Goal: Communication & Community: Answer question/provide support

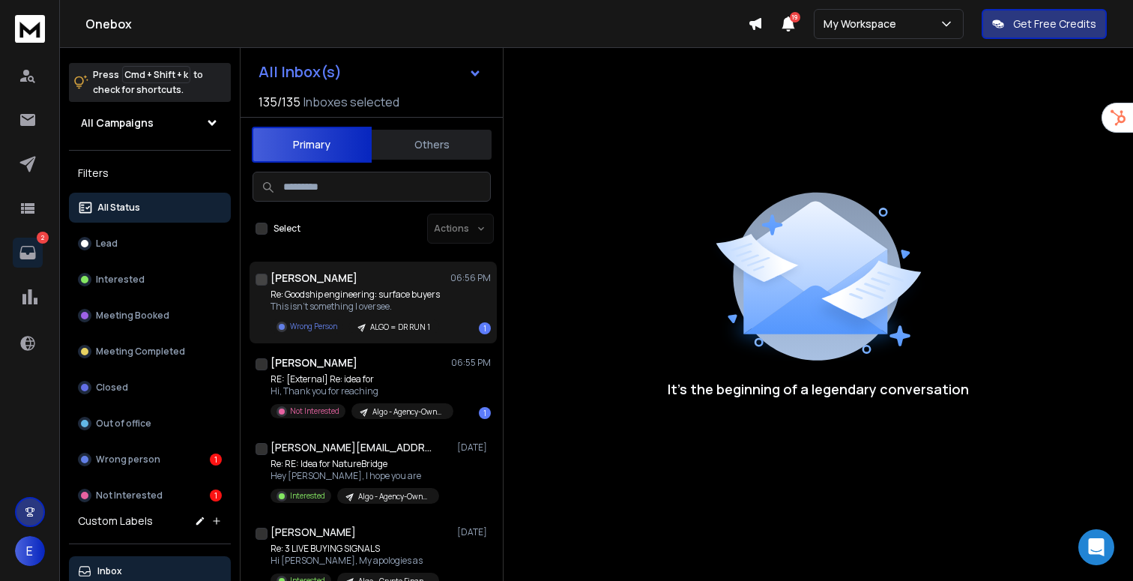
click at [436, 279] on div "[PERSON_NAME] 06:56 PM" at bounding box center [381, 278] width 220 height 15
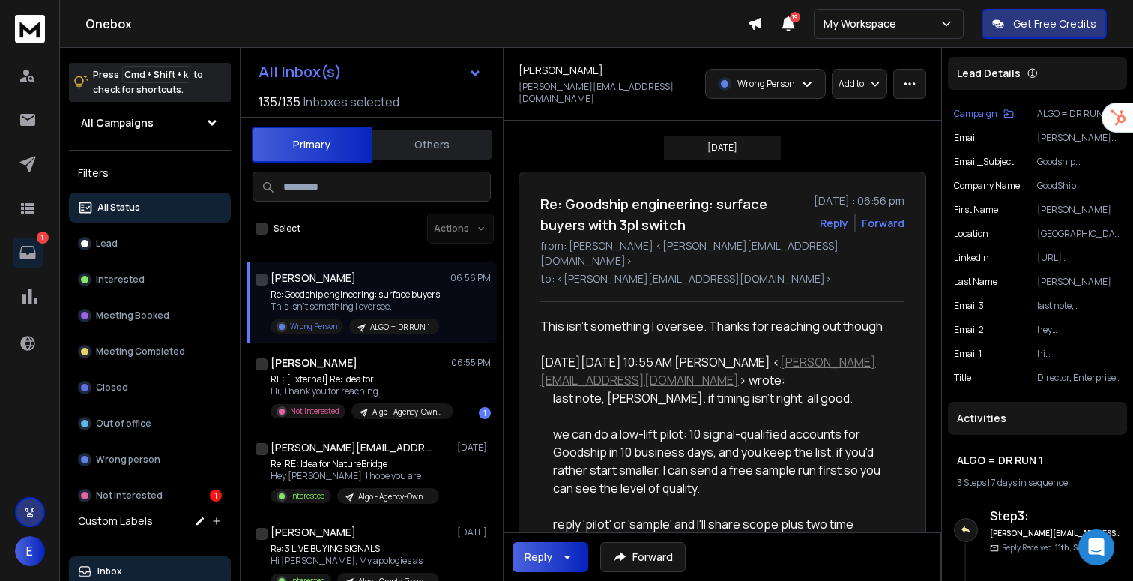
scroll to position [7, 0]
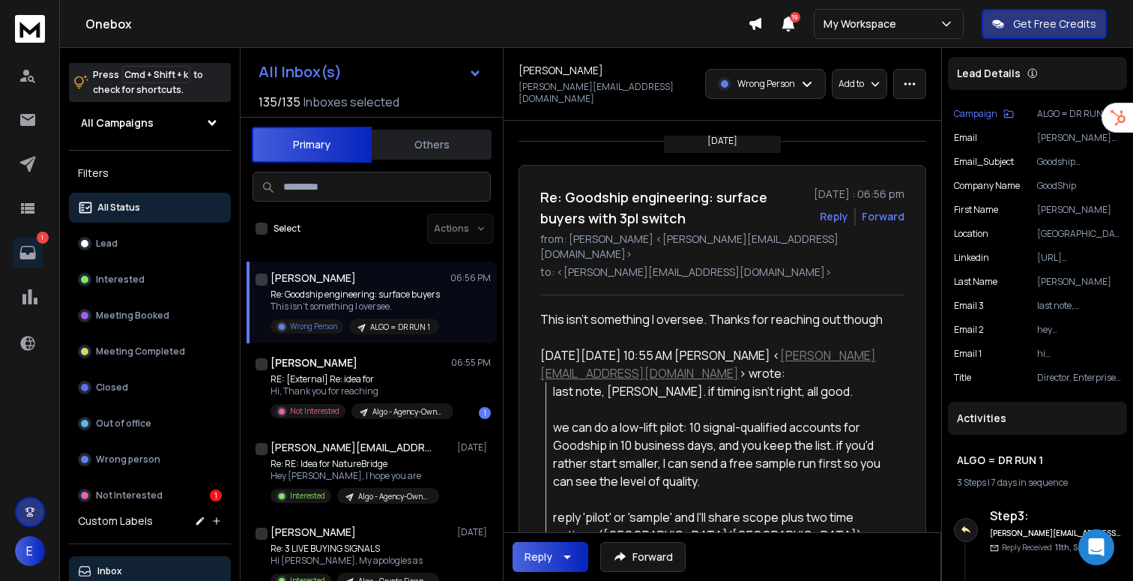
click at [582, 565] on button "Reply" at bounding box center [551, 557] width 76 height 30
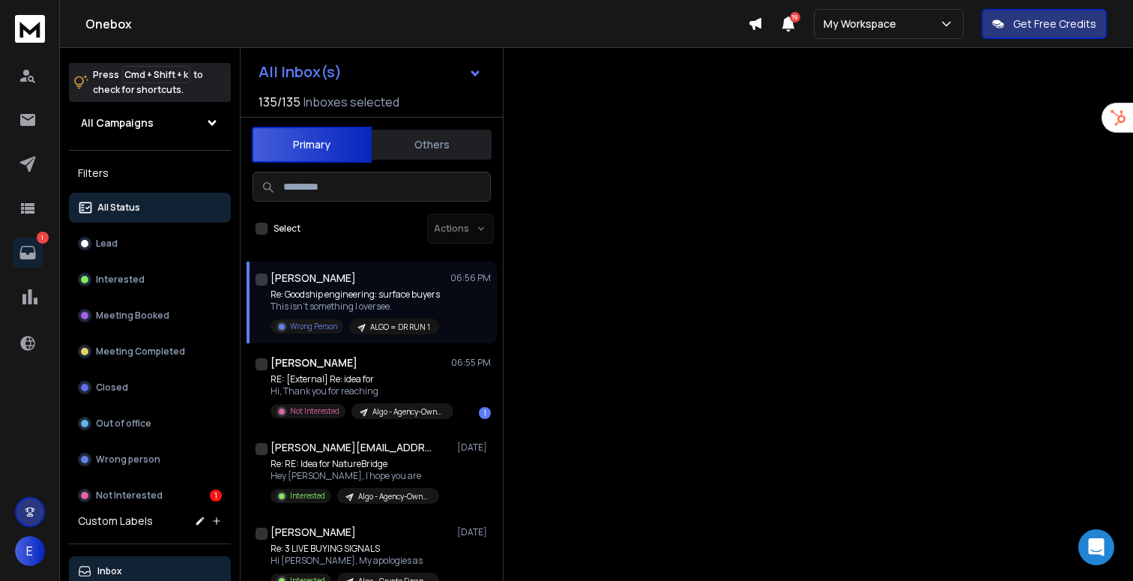
scroll to position [0, 0]
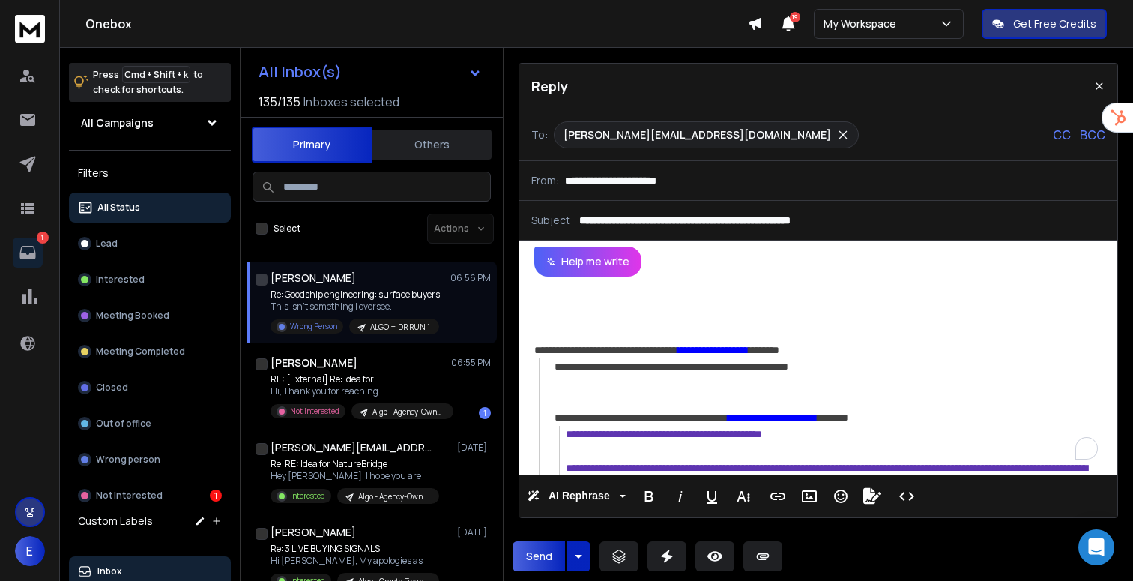
click at [605, 265] on button "Help me write" at bounding box center [588, 262] width 107 height 30
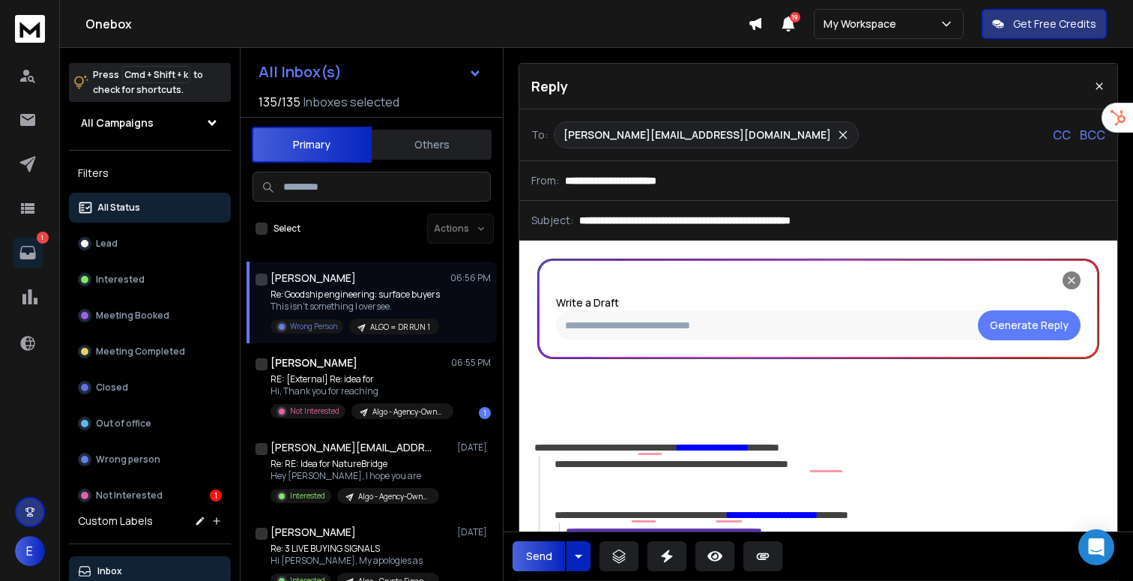
click at [609, 327] on input "text" at bounding box center [818, 325] width 525 height 30
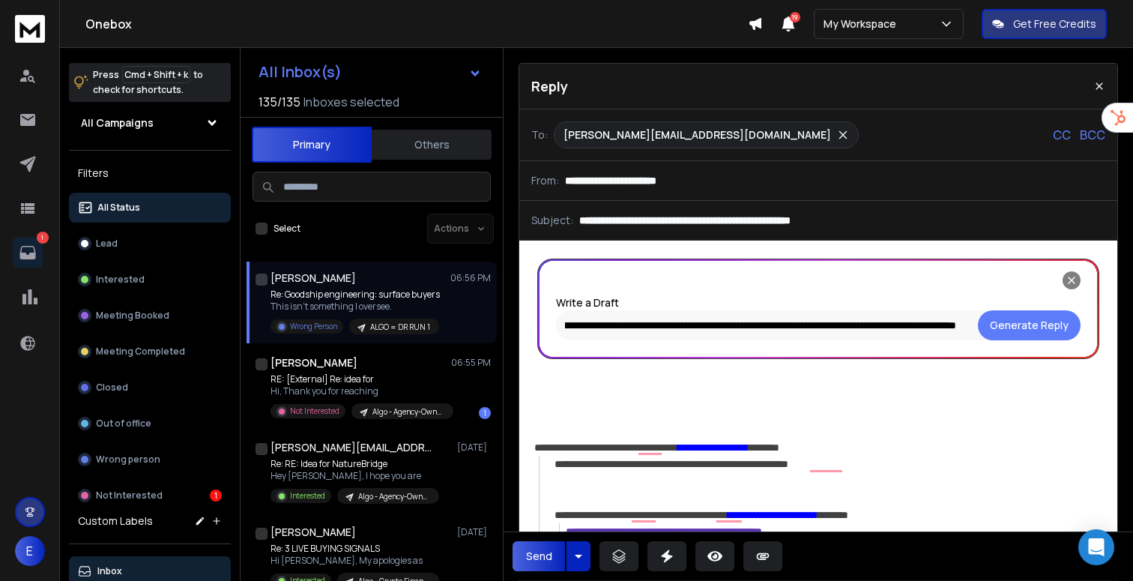
scroll to position [0, 334]
type input "**********"
click at [1011, 330] on button "Generate Reply" at bounding box center [1029, 325] width 103 height 30
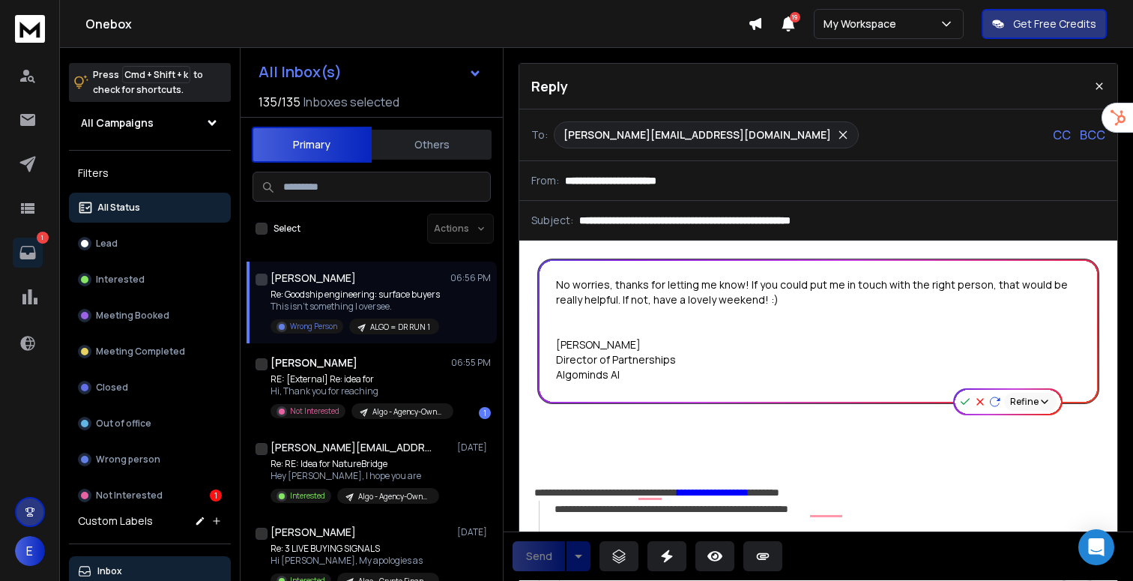
click at [960, 398] on icon at bounding box center [966, 402] width 12 height 12
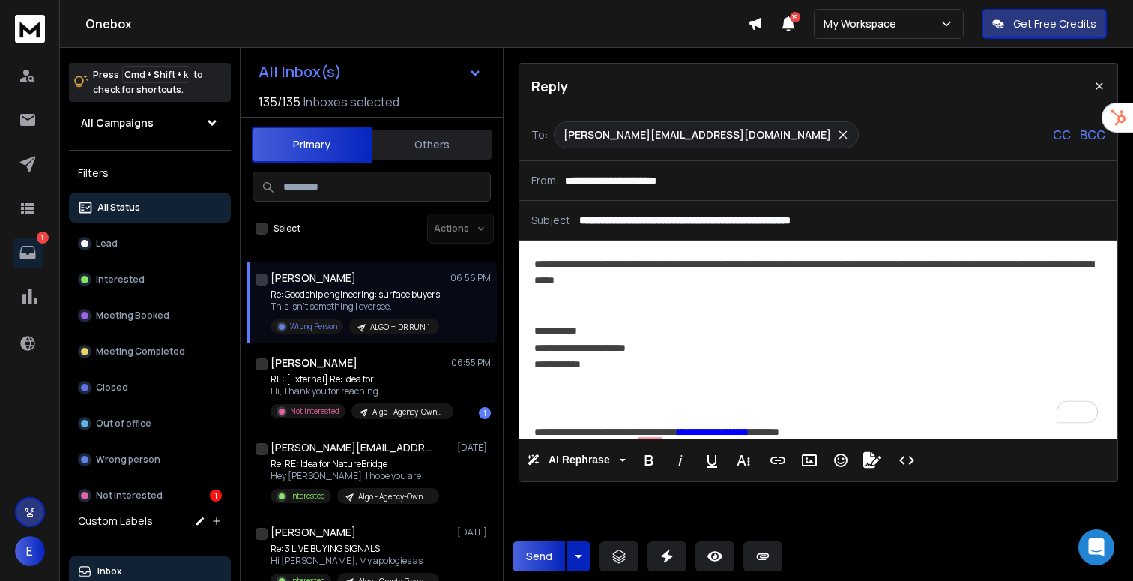
click at [534, 558] on button "Send" at bounding box center [539, 556] width 52 height 30
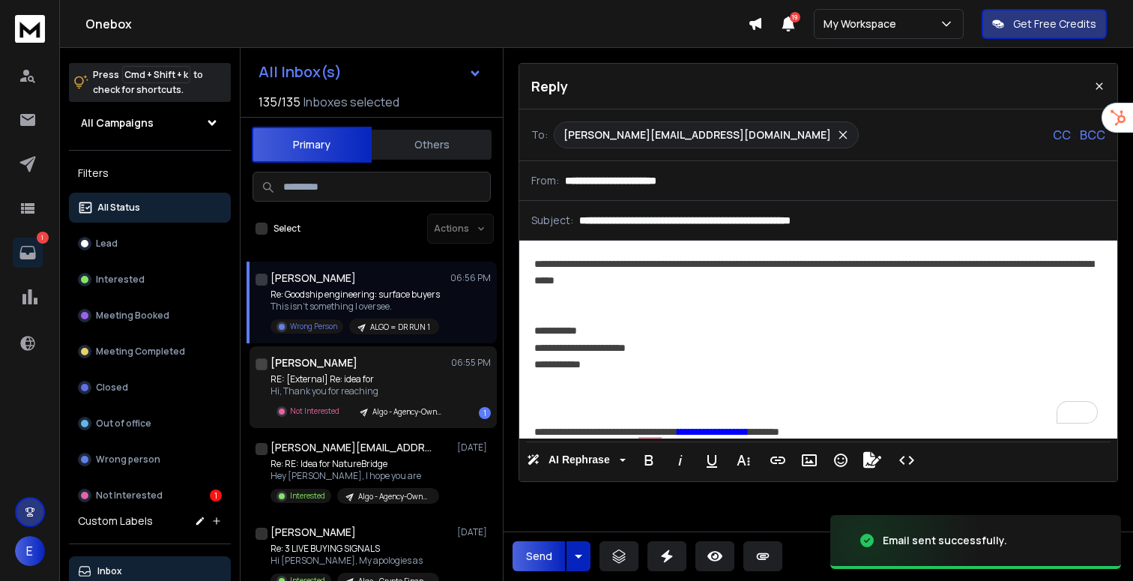
click at [405, 357] on div "[PERSON_NAME] 06:55 PM" at bounding box center [381, 362] width 220 height 15
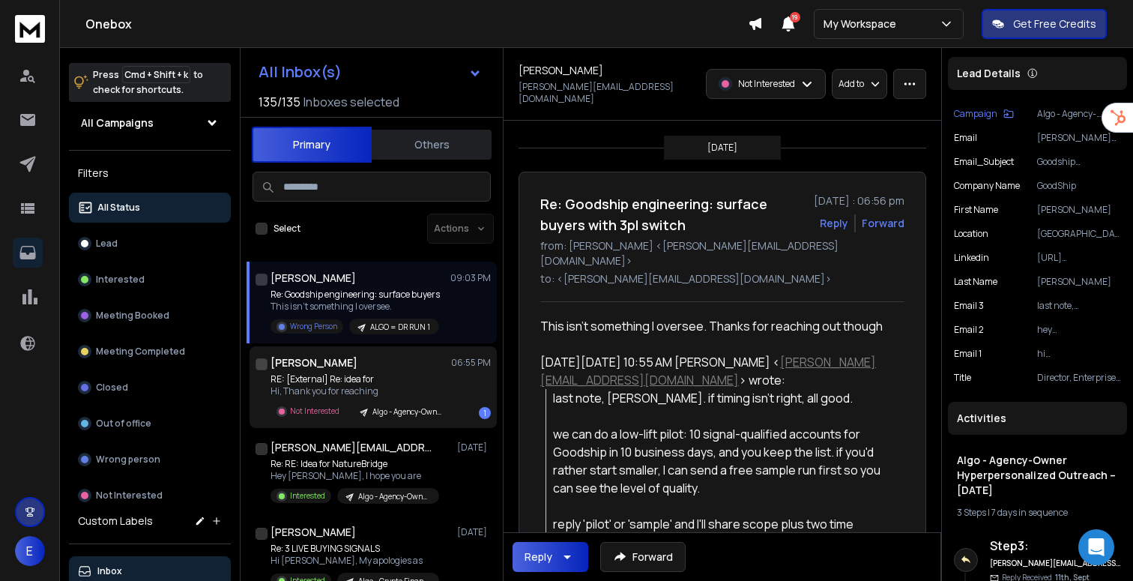
click at [388, 379] on p "RE: [External] Re: idea for" at bounding box center [361, 379] width 180 height 12
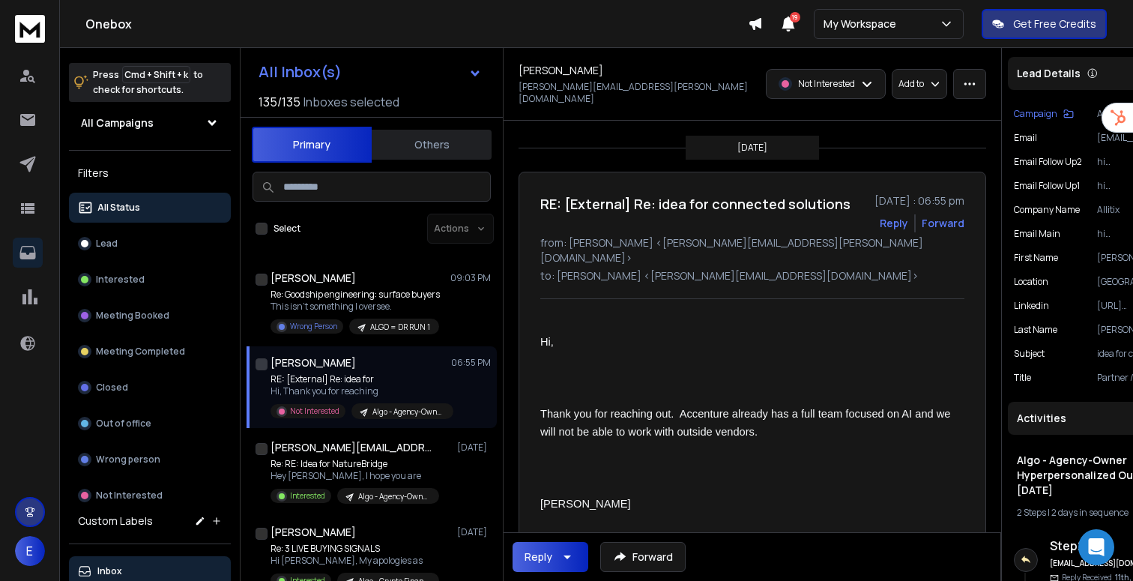
click at [733, 235] on p "from: [PERSON_NAME] <[PERSON_NAME][EMAIL_ADDRESS][PERSON_NAME][DOMAIN_NAME]>" at bounding box center [753, 250] width 424 height 30
drag, startPoint x: 733, startPoint y: 235, endPoint x: 780, endPoint y: 235, distance: 46.5
click at [780, 235] on p "from: [PERSON_NAME] <[PERSON_NAME][EMAIL_ADDRESS][PERSON_NAME][DOMAIN_NAME]>" at bounding box center [753, 250] width 424 height 30
copy p "[DOMAIN_NAME]"
click at [733, 408] on span "Thank you for reaching out. Accenture already has a full team focused on AI and…" at bounding box center [748, 423] width 414 height 30
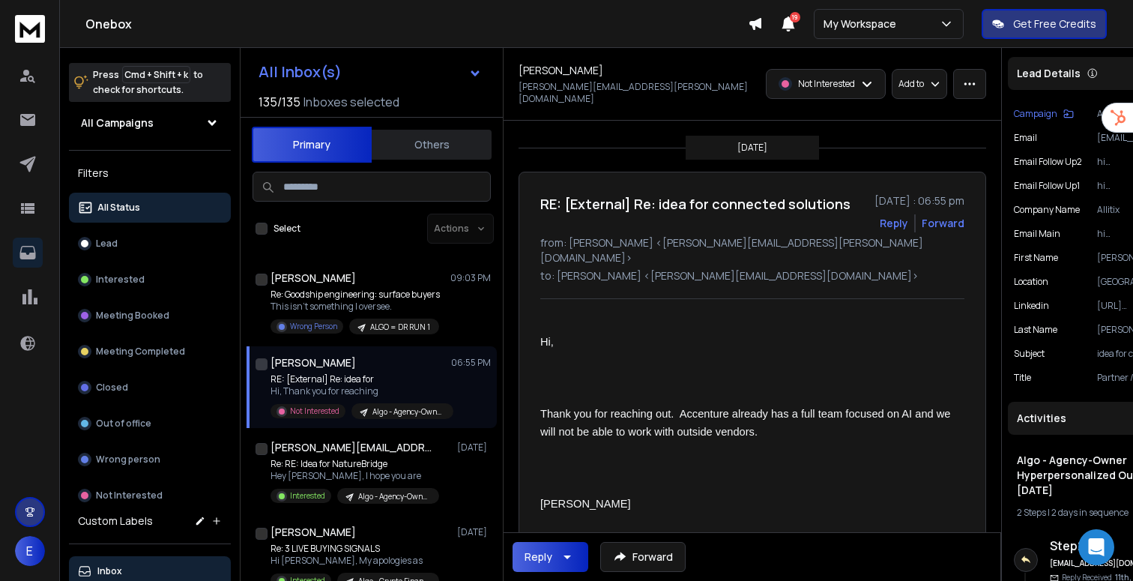
click at [667, 235] on p "from: [PERSON_NAME] <[PERSON_NAME][EMAIL_ADDRESS][PERSON_NAME][DOMAIN_NAME]>" at bounding box center [753, 250] width 424 height 30
drag, startPoint x: 667, startPoint y: 232, endPoint x: 702, endPoint y: 232, distance: 34.5
click at [702, 235] on p "from: [PERSON_NAME] <[PERSON_NAME][EMAIL_ADDRESS][PERSON_NAME][DOMAIN_NAME]>" at bounding box center [753, 250] width 424 height 30
copy p "[PERSON_NAME].[PERSON_NAME]"
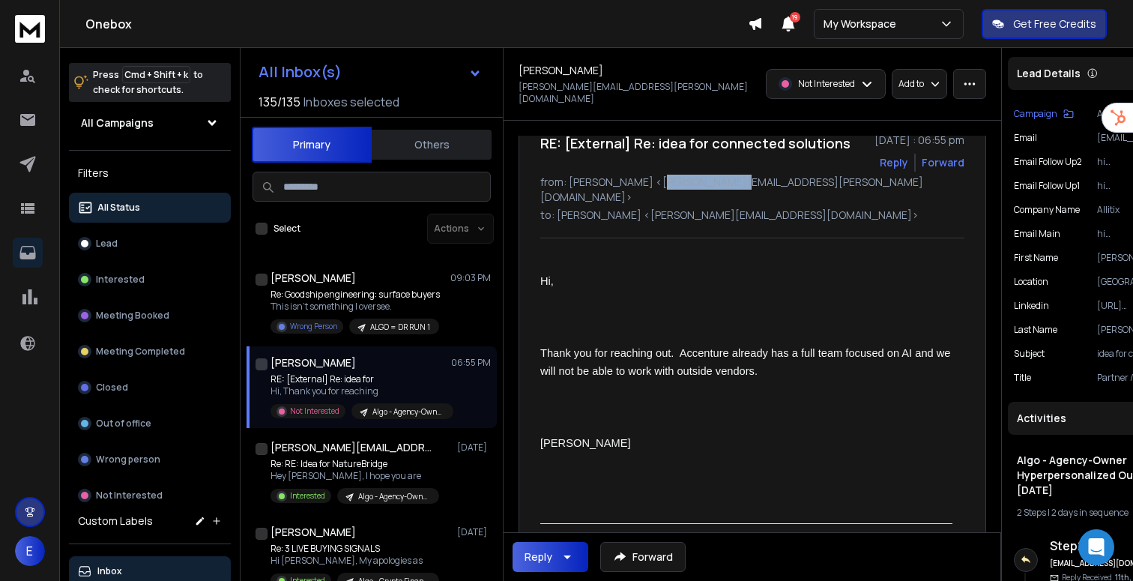
click at [571, 561] on icon "button" at bounding box center [567, 557] width 18 height 18
click at [558, 514] on p "Reply All" at bounding box center [558, 518] width 41 height 15
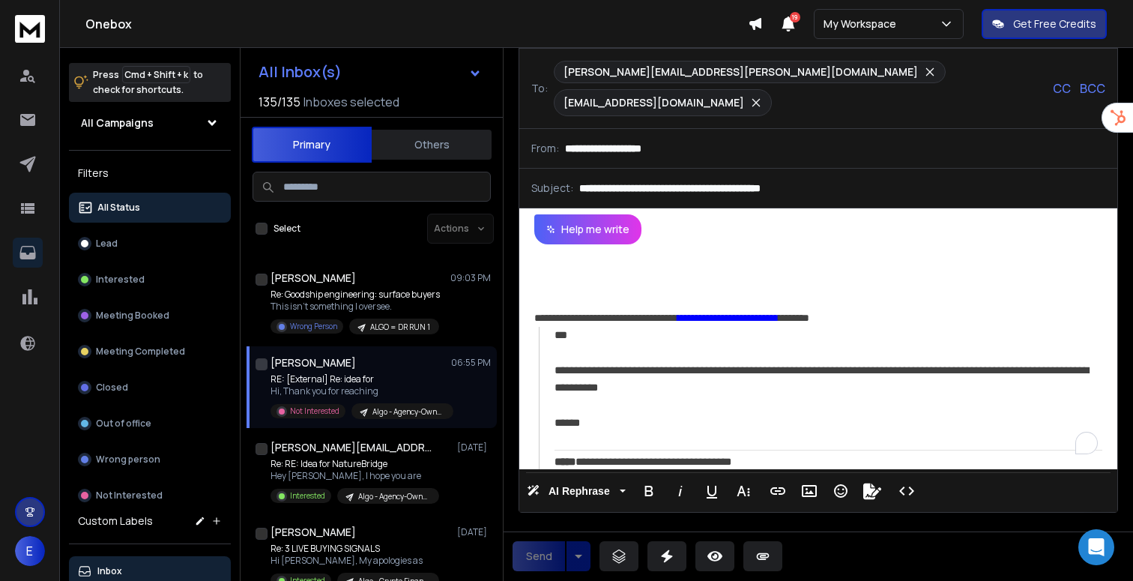
scroll to position [0, 0]
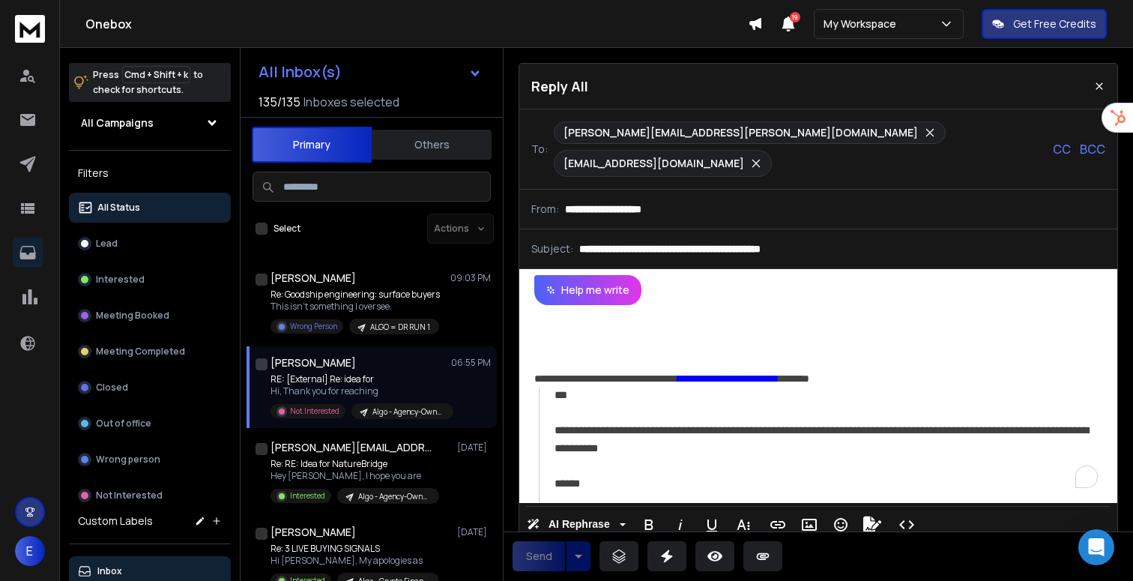
click at [618, 275] on button "Help me write" at bounding box center [588, 290] width 107 height 30
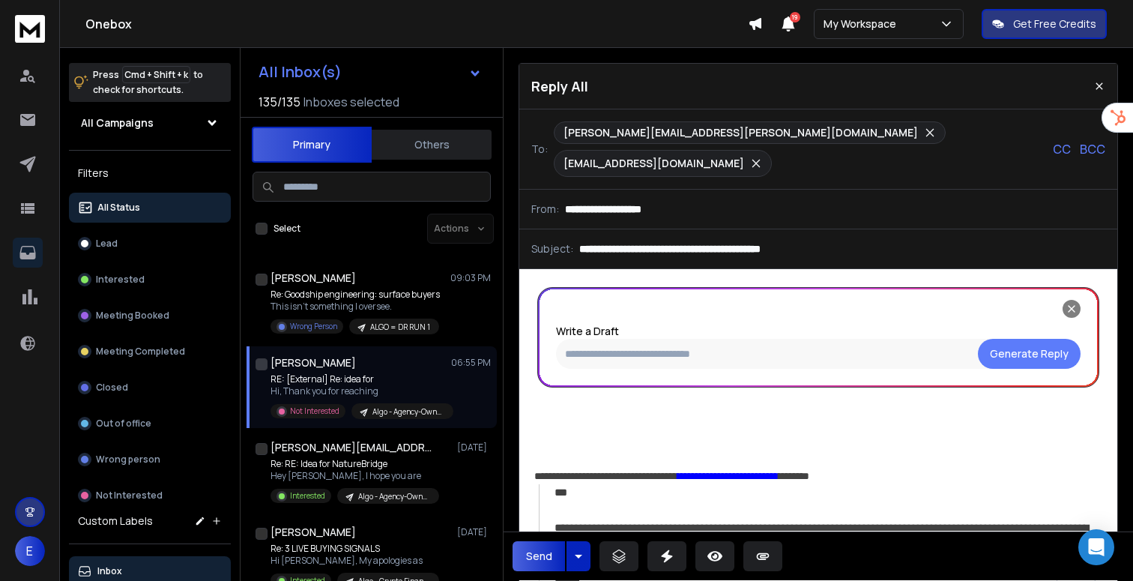
click at [608, 339] on input "text" at bounding box center [818, 354] width 525 height 30
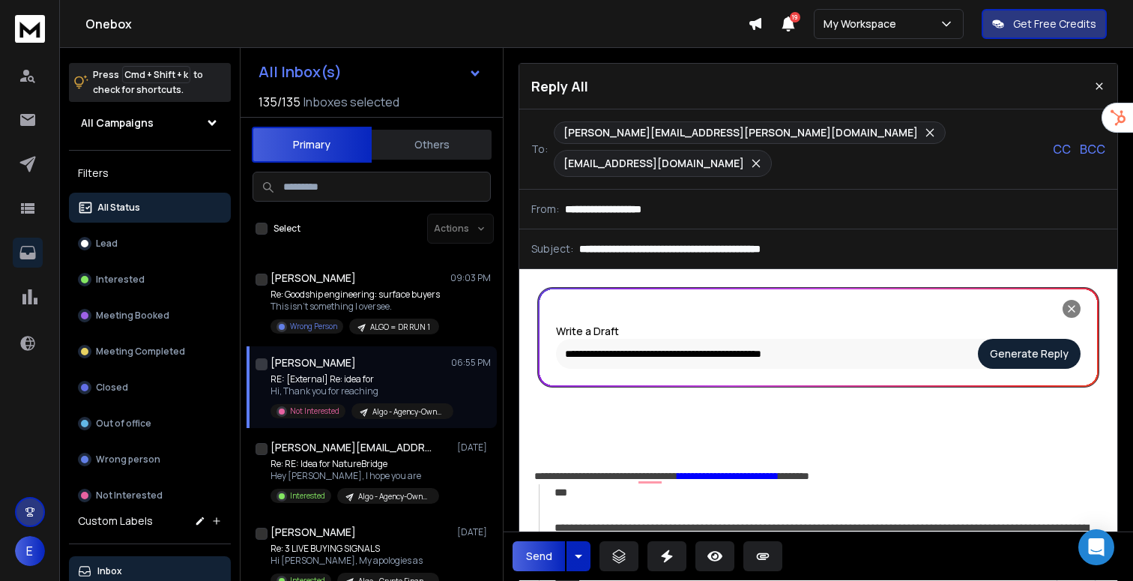
type input "**********"
click at [991, 339] on button "Generate Reply" at bounding box center [1029, 354] width 103 height 30
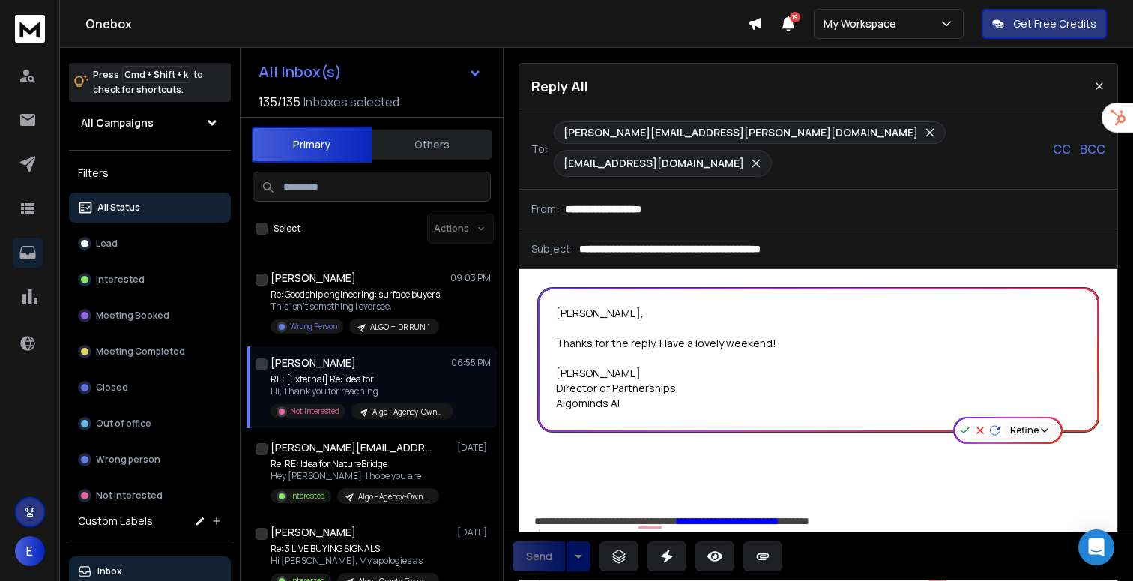
click at [960, 424] on icon at bounding box center [966, 430] width 12 height 12
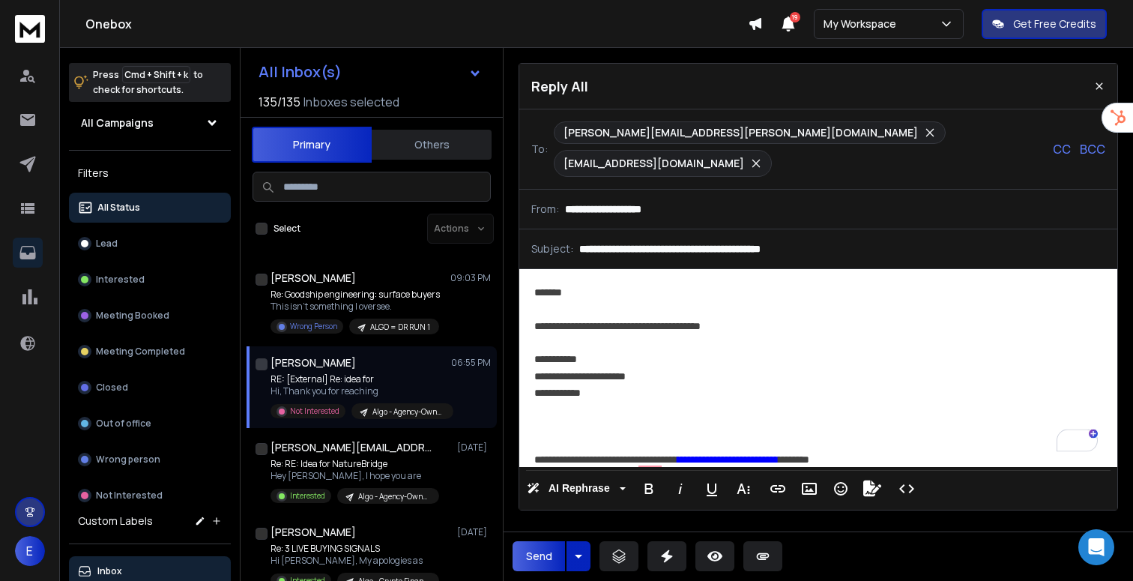
click at [527, 558] on button "Send" at bounding box center [539, 556] width 52 height 30
